Goal: Task Accomplishment & Management: Use online tool/utility

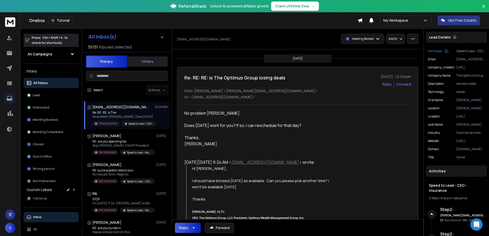
click at [140, 111] on p "Re: RE: RE: is The" at bounding box center [122, 113] width 61 height 4
click at [40, 142] on p "Closed" at bounding box center [38, 144] width 11 height 4
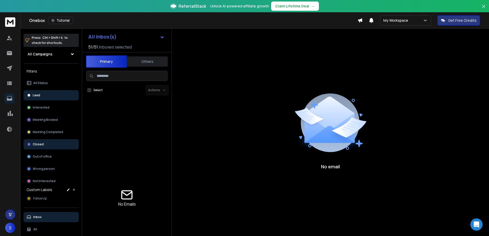
click at [38, 94] on p "Lead" at bounding box center [36, 95] width 7 height 4
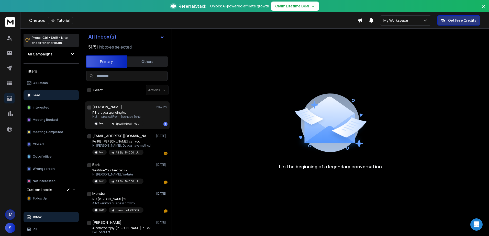
click at [123, 109] on div "[PERSON_NAME] 12:47 PM" at bounding box center [129, 107] width 75 height 5
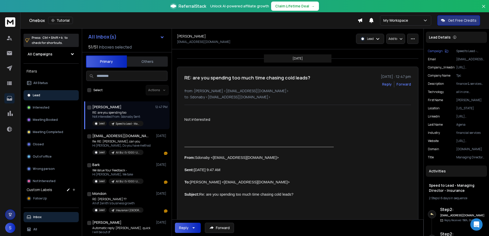
click at [377, 38] on icon at bounding box center [378, 39] width 4 height 4
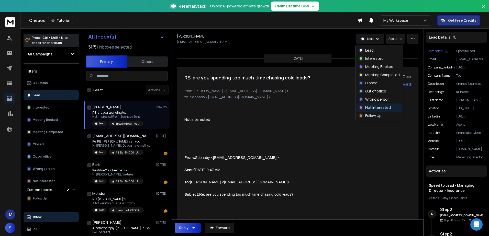
click at [371, 107] on p "Not Interested" at bounding box center [378, 107] width 26 height 5
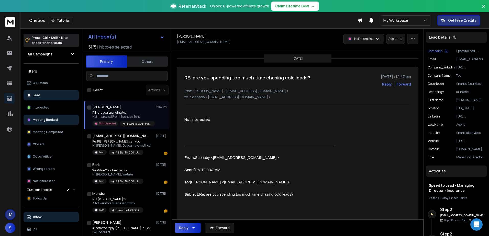
click at [46, 120] on p "Meeting Booked" at bounding box center [45, 120] width 25 height 4
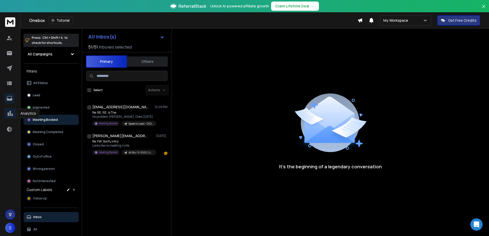
click at [10, 114] on icon at bounding box center [10, 113] width 5 height 5
